Goal: Check status

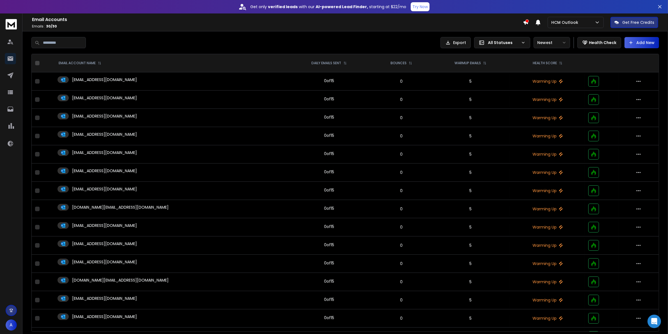
scroll to position [294, 0]
click at [156, 277] on div "[EMAIL_ADDRESS][DOMAIN_NAME]" at bounding box center [170, 280] width 225 height 7
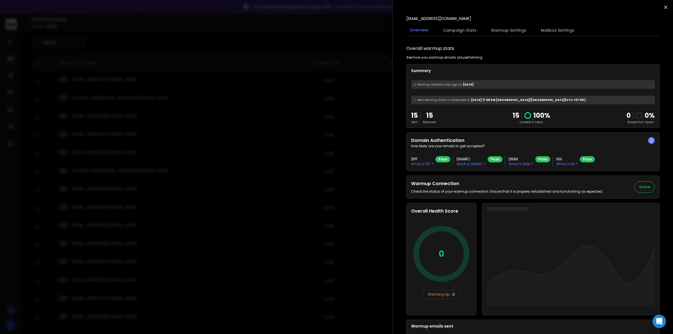
click at [664, 8] on icon "button" at bounding box center [665, 7] width 3 height 3
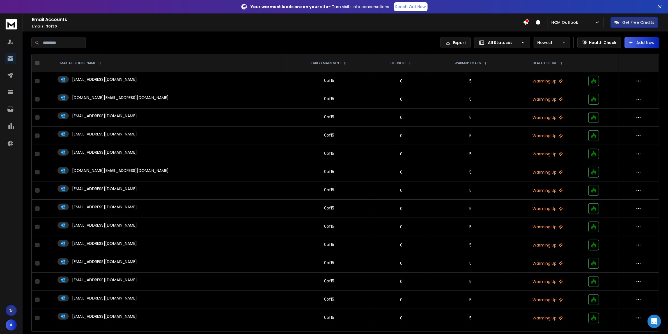
click at [213, 139] on td "[EMAIL_ADDRESS][DOMAIN_NAME]" at bounding box center [170, 136] width 232 height 18
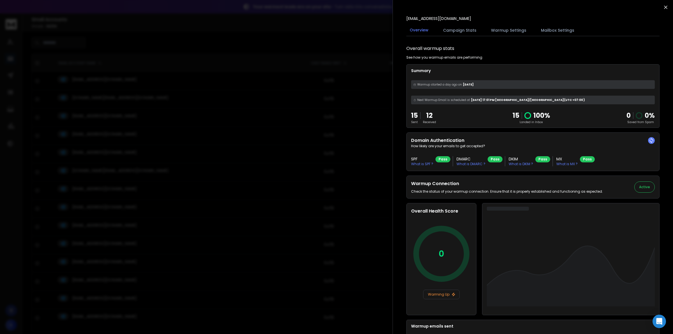
click at [665, 5] on icon "button" at bounding box center [666, 7] width 6 height 6
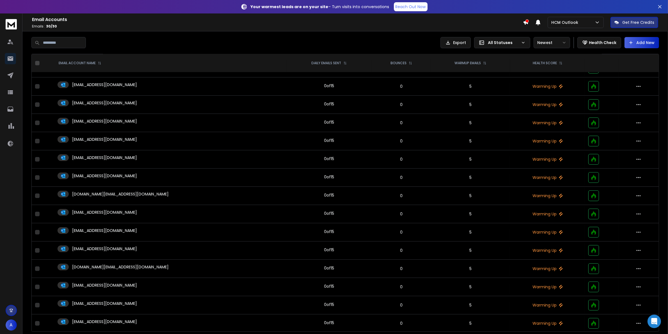
scroll to position [0, 0]
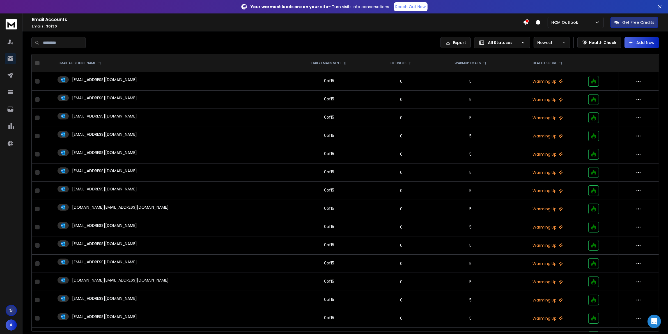
click at [253, 109] on td "[EMAIL_ADDRESS][DOMAIN_NAME]" at bounding box center [170, 118] width 232 height 18
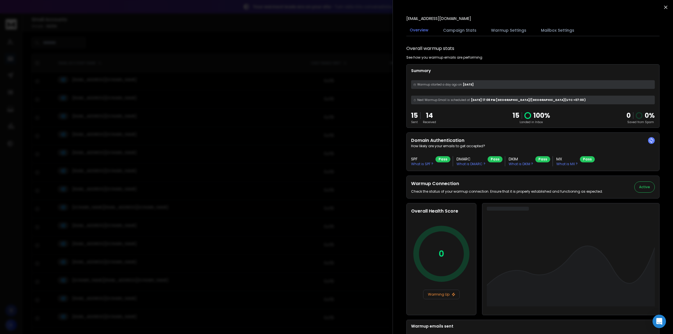
click at [664, 9] on icon "button" at bounding box center [666, 7] width 6 height 6
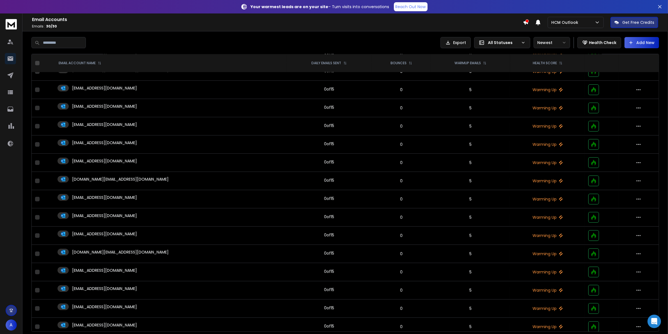
scroll to position [245, 0]
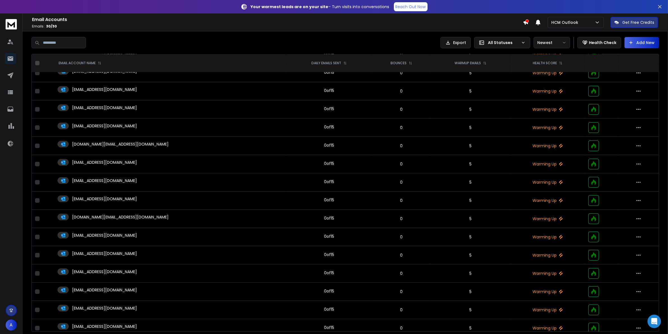
click at [286, 217] on td "0 of 15" at bounding box center [329, 217] width 86 height 15
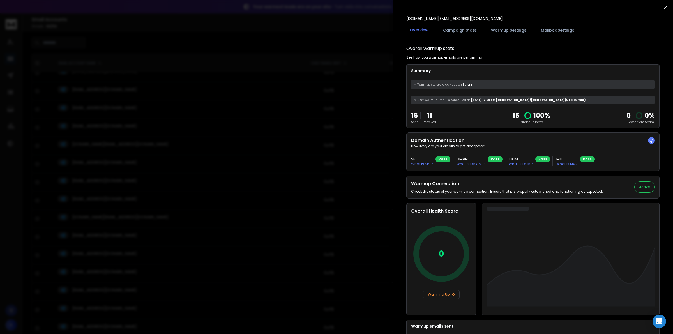
click at [664, 9] on icon "button" at bounding box center [666, 7] width 6 height 6
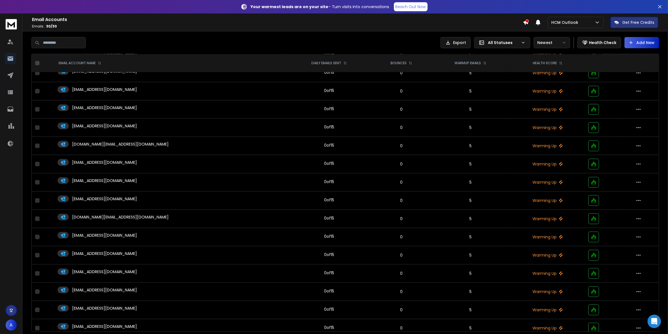
scroll to position [0, 0]
